Goal: Task Accomplishment & Management: Use online tool/utility

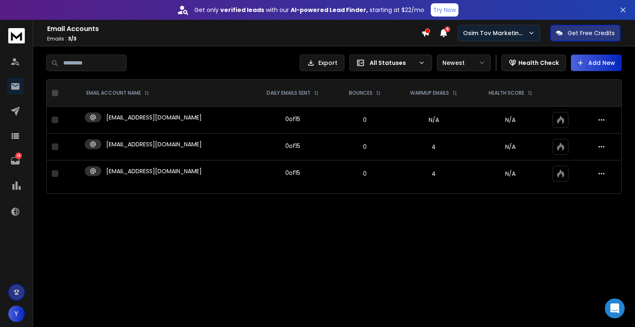
click at [516, 33] on p "Osim Tov Marketing Ltd" at bounding box center [495, 33] width 65 height 8
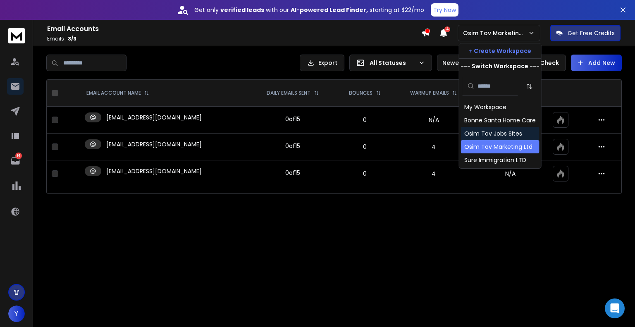
click at [517, 129] on div "Osim Tov Jobs Sites" at bounding box center [493, 133] width 58 height 8
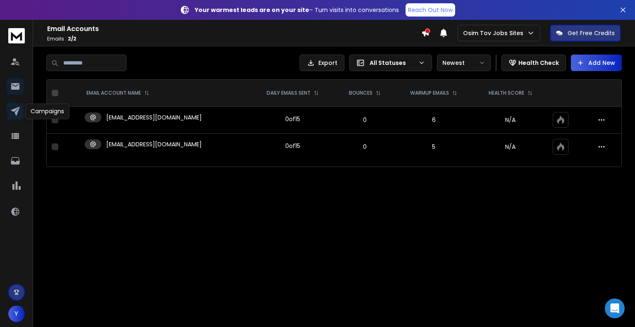
click at [16, 111] on icon at bounding box center [15, 111] width 9 height 9
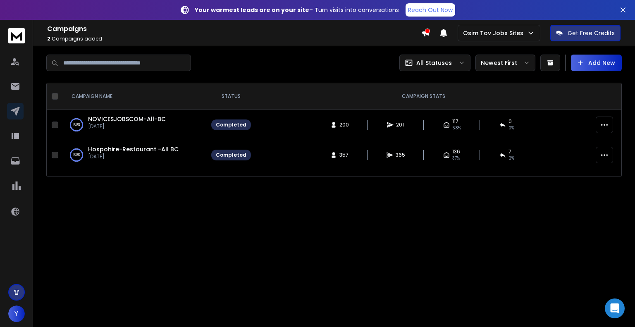
click at [136, 148] on span "Hospohire-Restaurant -All BC" at bounding box center [133, 149] width 90 height 8
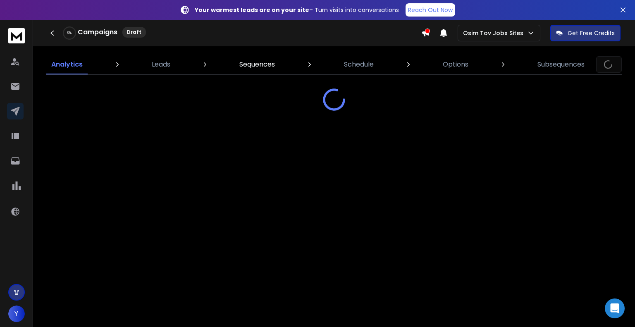
click at [270, 68] on p "Sequences" at bounding box center [257, 64] width 36 height 10
